Goal: Communication & Community: Answer question/provide support

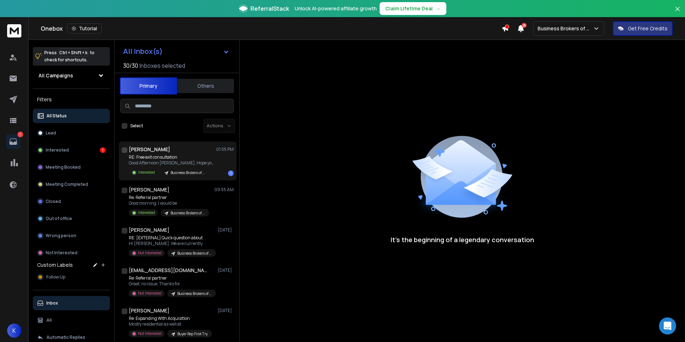
click at [192, 163] on p "Good Afternoon [PERSON_NAME], Hope you're" at bounding box center [172, 163] width 86 height 6
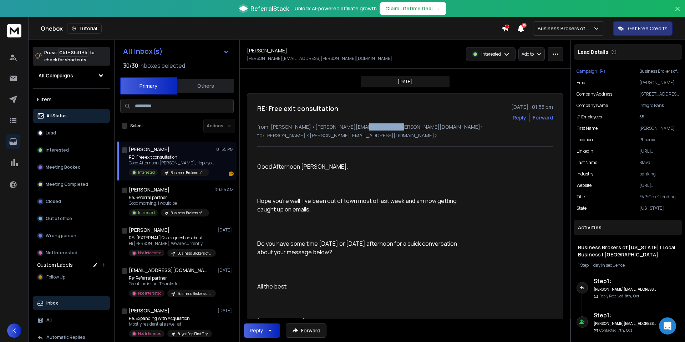
drag, startPoint x: 380, startPoint y: 127, endPoint x: 351, endPoint y: 128, distance: 29.6
click at [351, 128] on p "from: [PERSON_NAME] <[PERSON_NAME][EMAIL_ADDRESS][PERSON_NAME][DOMAIN_NAME]>" at bounding box center [405, 126] width 296 height 7
copy p "[DOMAIN_NAME]"
click at [356, 180] on p at bounding box center [361, 183] width 208 height 9
click at [526, 119] on button "Reply" at bounding box center [520, 117] width 14 height 7
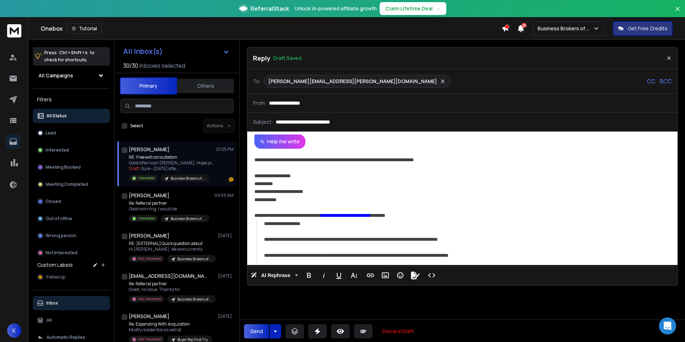
click at [340, 162] on div "**********" at bounding box center [458, 160] width 408 height 8
click at [258, 335] on button "Send" at bounding box center [256, 331] width 25 height 14
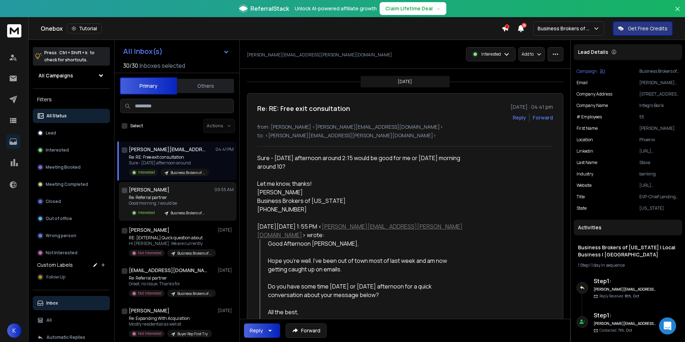
click at [161, 198] on p "Re: Referral partner" at bounding box center [169, 198] width 80 height 6
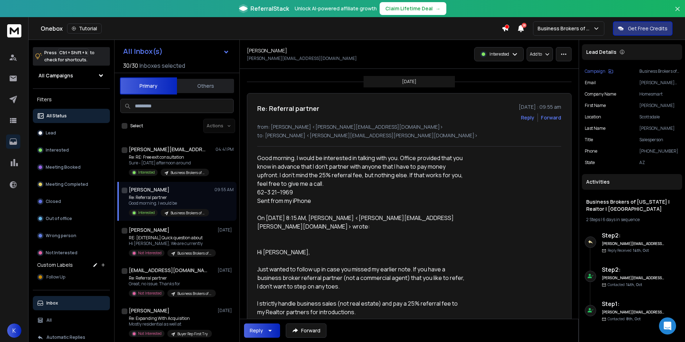
click at [545, 122] on div "Reply Forward" at bounding box center [540, 117] width 42 height 9
click at [534, 117] on button "Reply" at bounding box center [528, 117] width 14 height 7
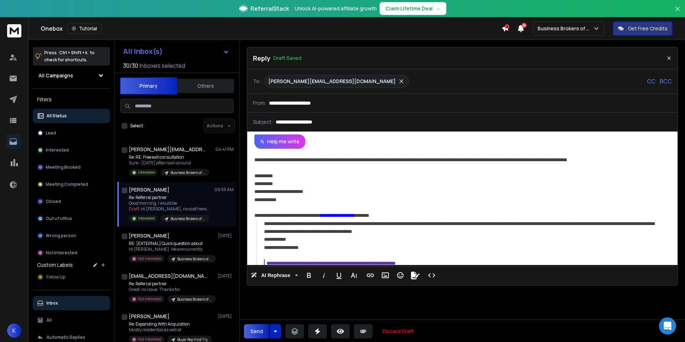
click at [640, 159] on div "**********" at bounding box center [458, 160] width 408 height 8
click at [253, 333] on button "Send" at bounding box center [256, 331] width 25 height 14
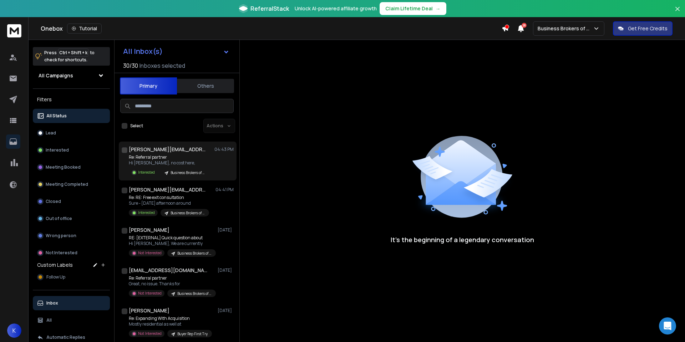
click at [189, 146] on div "[PERSON_NAME][EMAIL_ADDRESS][DOMAIN_NAME] 04:43 PM Re: Referral partner Hi [PER…" at bounding box center [178, 161] width 118 height 39
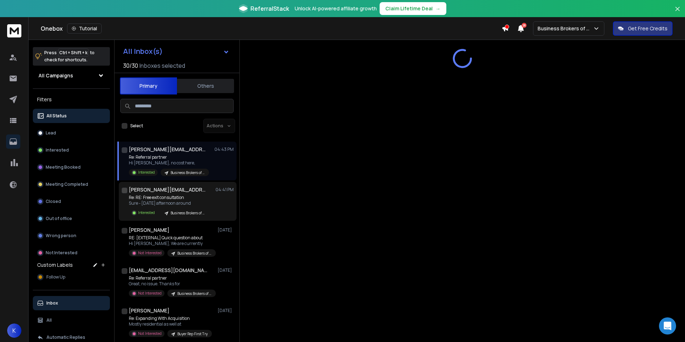
click at [198, 203] on p "Sure - [DATE] afternoon around" at bounding box center [169, 203] width 80 height 6
